Goal: Task Accomplishment & Management: Manage account settings

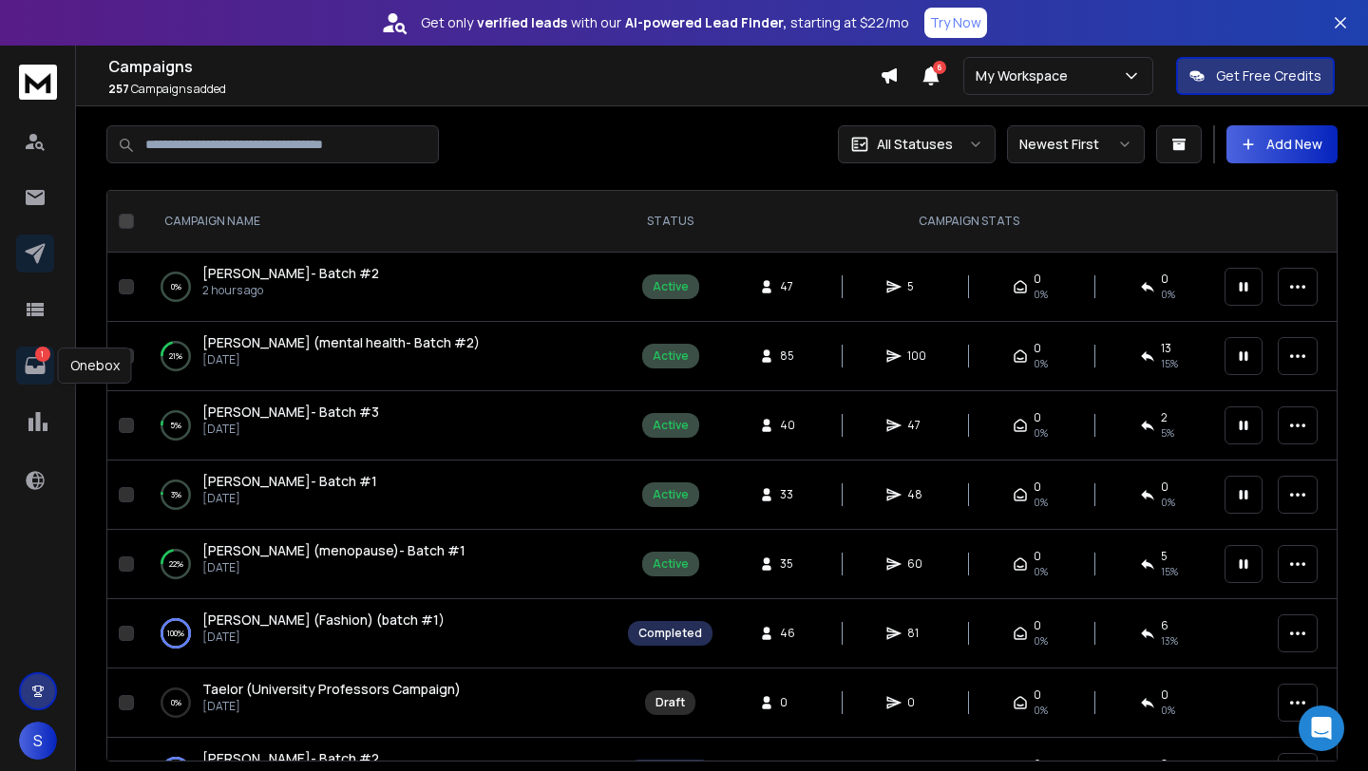
click at [41, 360] on p "1" at bounding box center [42, 354] width 15 height 15
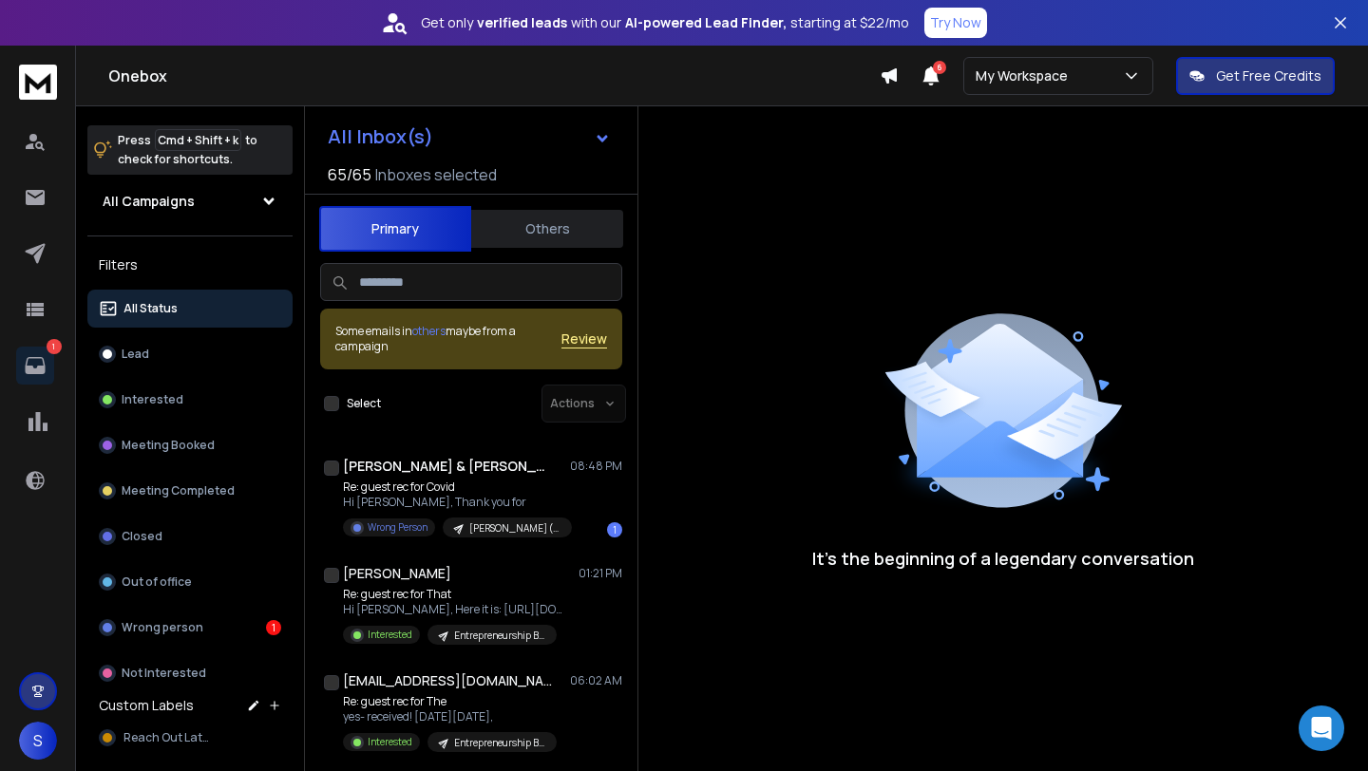
click at [538, 444] on div "Jessie & Emerson 08:48 PM Re: guest rec for Covid Hi Elena, Thank you for Wrong…" at bounding box center [471, 727] width 333 height 571
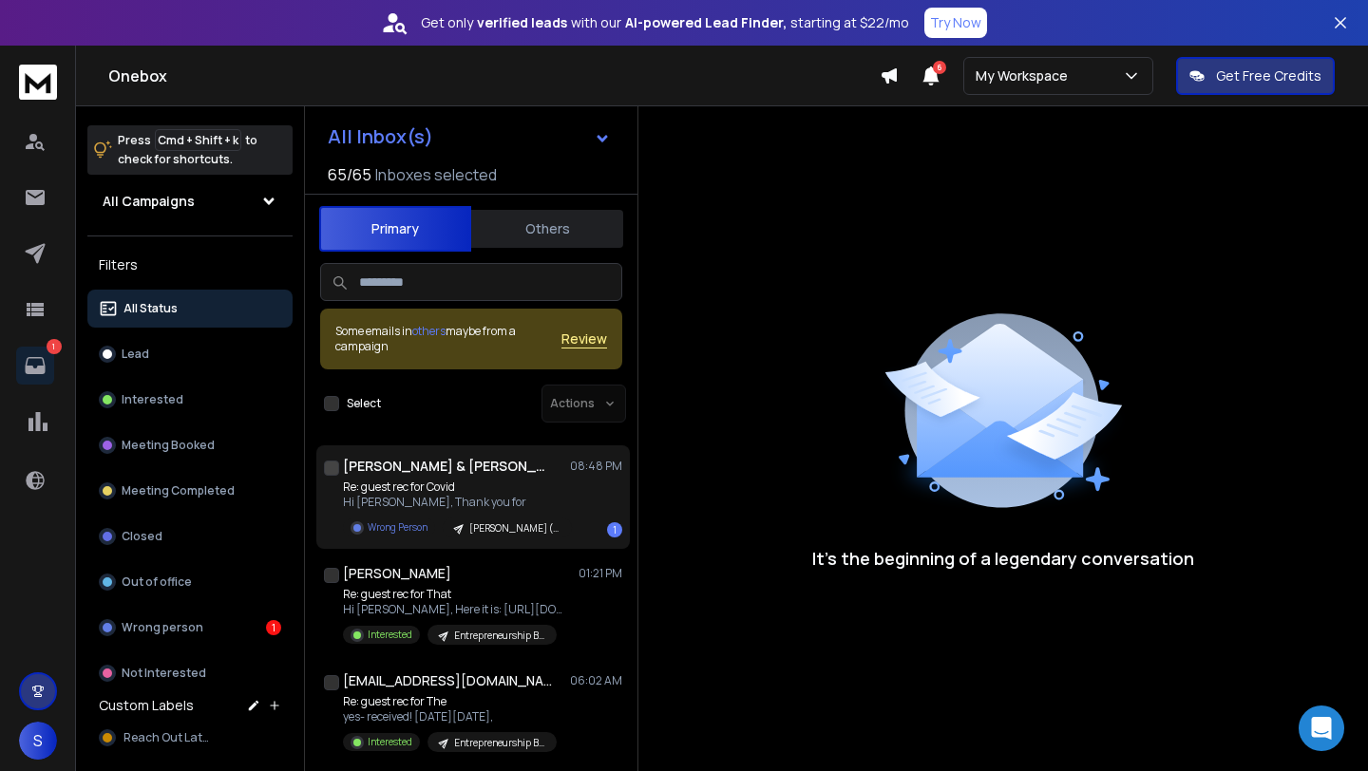
click at [535, 479] on div "Jessie & Emerson 08:48 PM Re: guest rec for Covid Hi Elena, Thank you for Wrong…" at bounding box center [482, 497] width 279 height 81
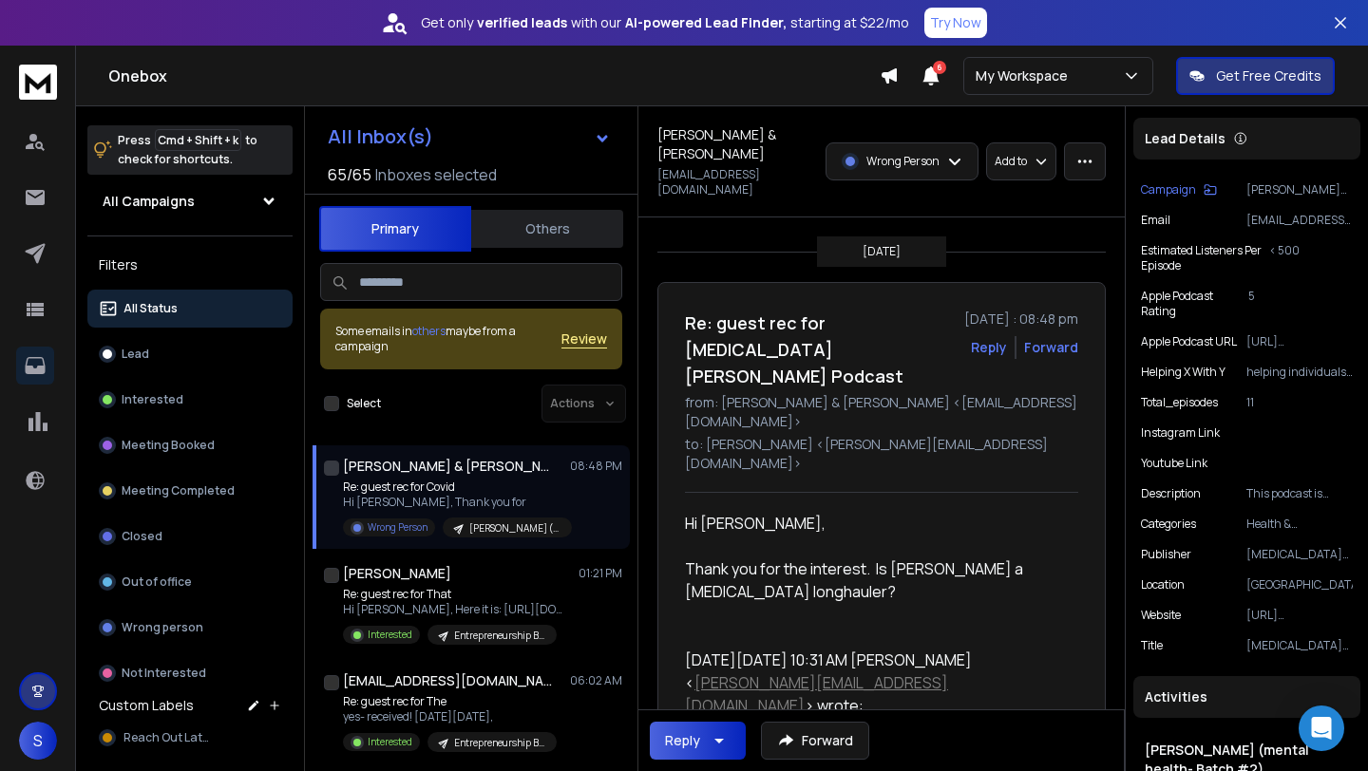
click at [941, 151] on div "Wrong Person" at bounding box center [902, 161] width 151 height 36
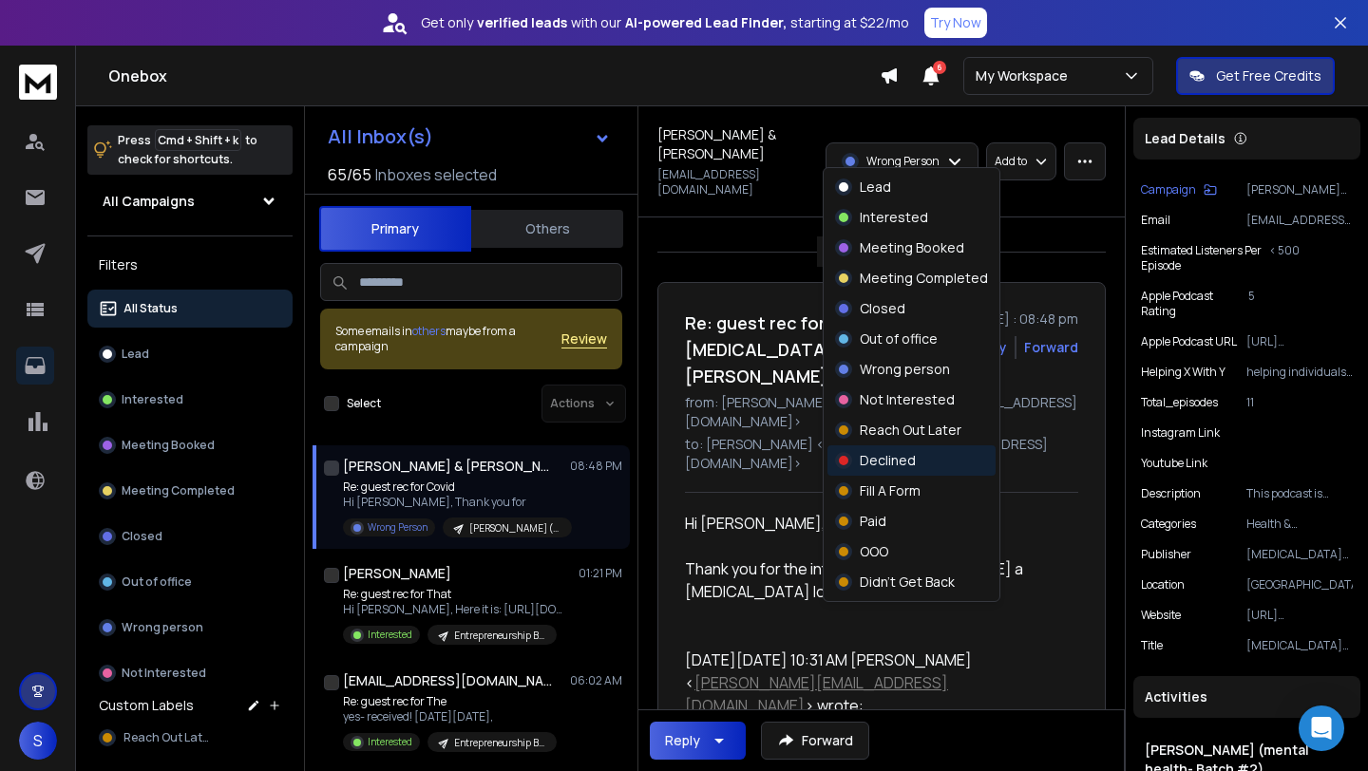
click at [874, 463] on p "Declined" at bounding box center [888, 460] width 56 height 19
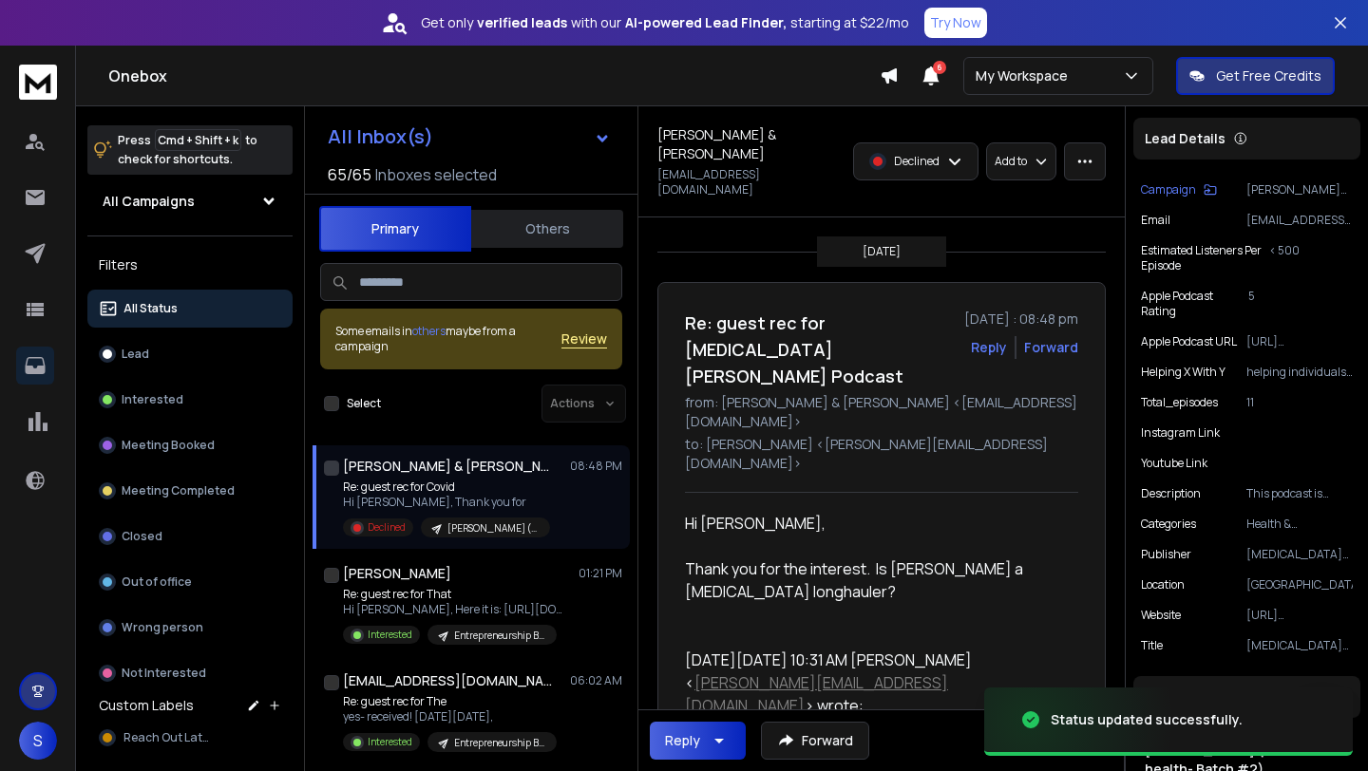
scroll to position [0, 50]
click at [1072, 143] on button "button" at bounding box center [1085, 162] width 42 height 38
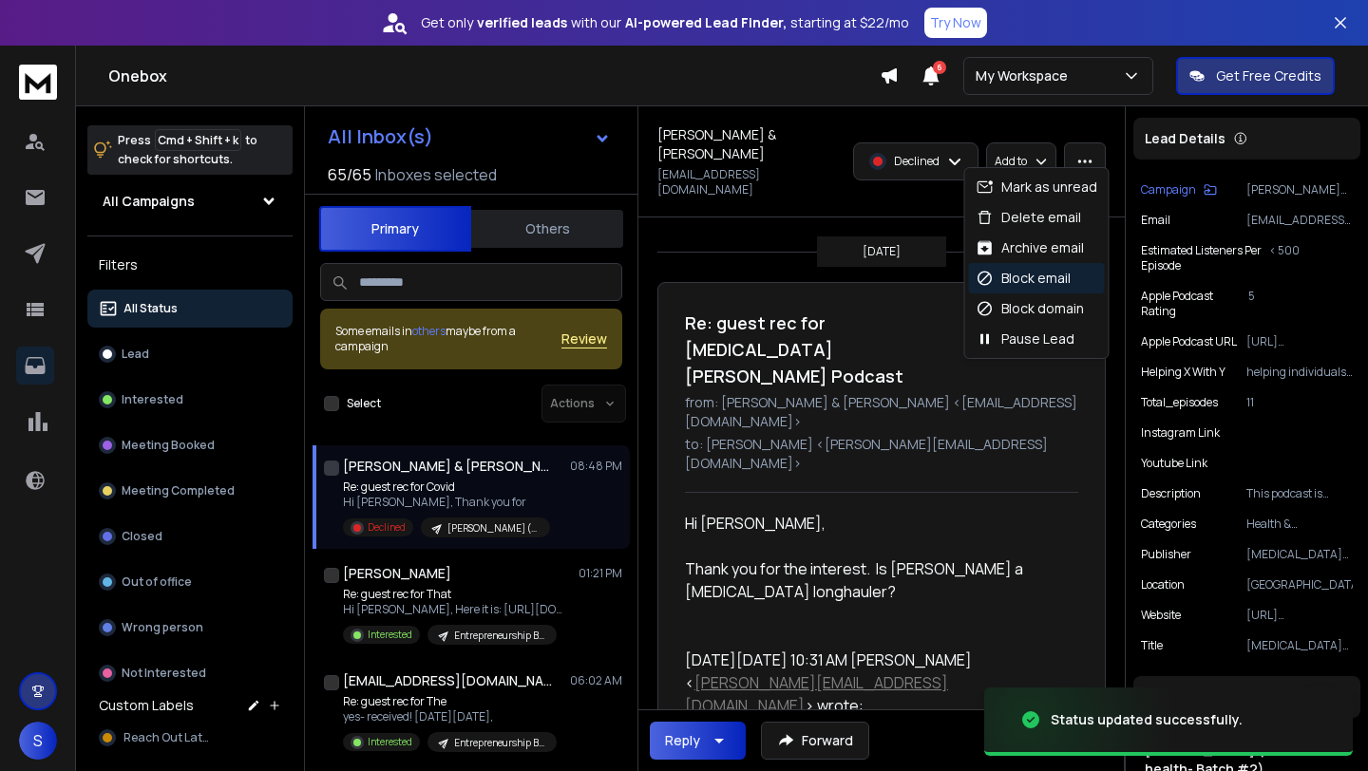
click at [1056, 280] on div "Block email" at bounding box center [1024, 278] width 94 height 19
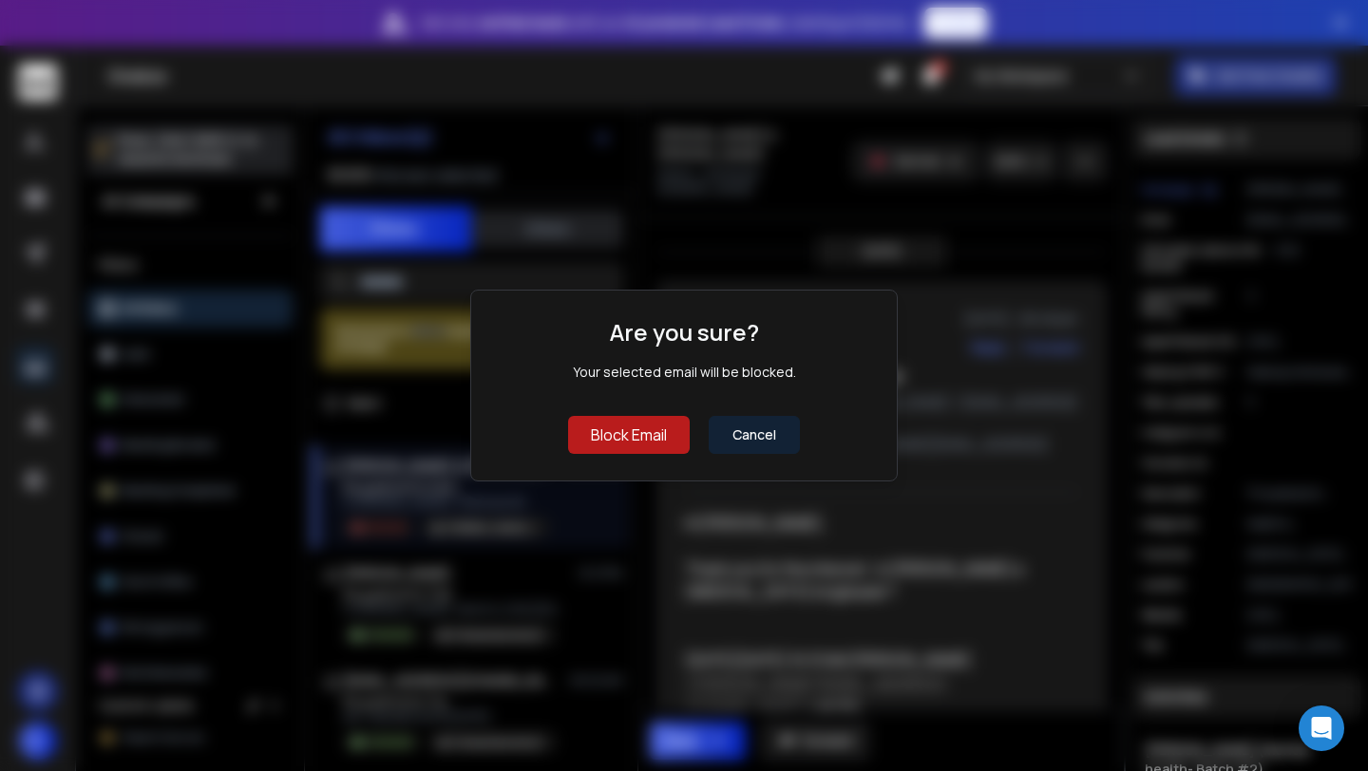
click at [676, 435] on button "Block Email" at bounding box center [629, 435] width 122 height 38
